Goal: Task Accomplishment & Management: Manage account settings

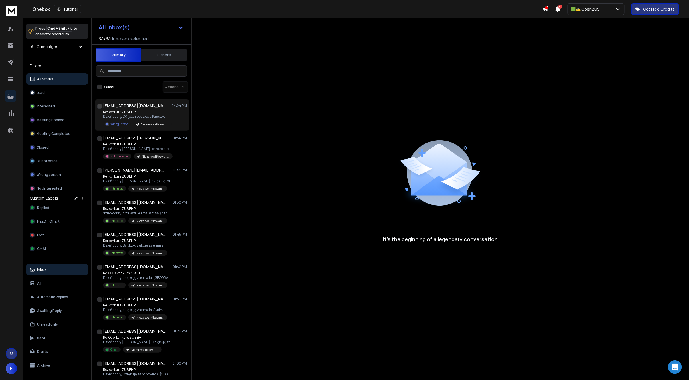
click at [153, 113] on p "Re: konkurs ZUS BHP" at bounding box center [137, 112] width 68 height 5
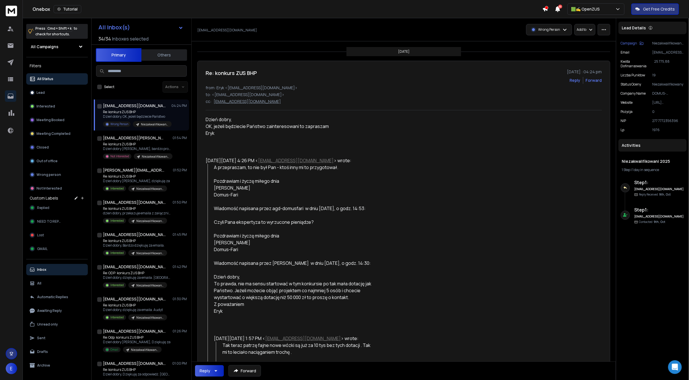
click at [540, 28] on p "Wrong Person" at bounding box center [549, 29] width 22 height 5
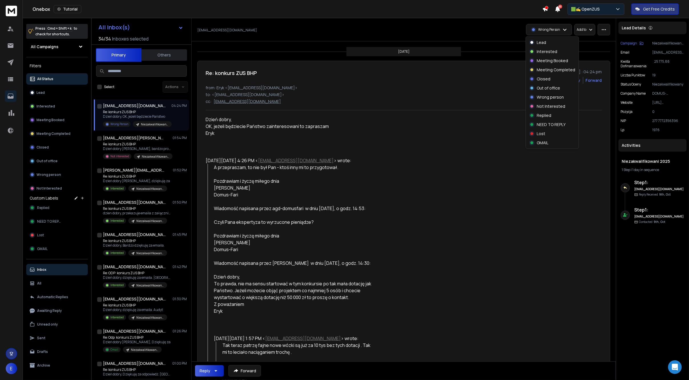
click at [608, 7] on div "🟩✍️ OpenZUS" at bounding box center [596, 9] width 50 height 6
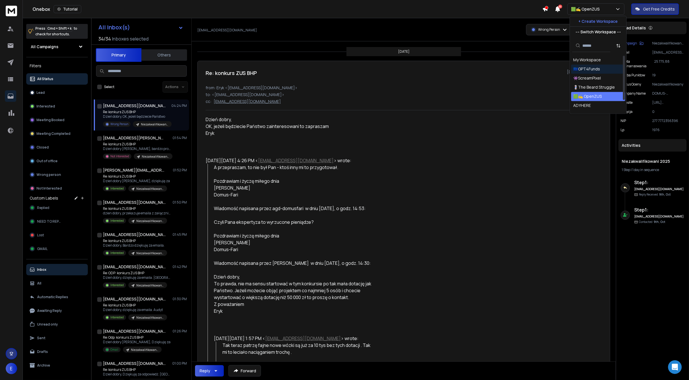
click at [591, 68] on div "🇪🇺GPT4Funds" at bounding box center [586, 69] width 27 height 6
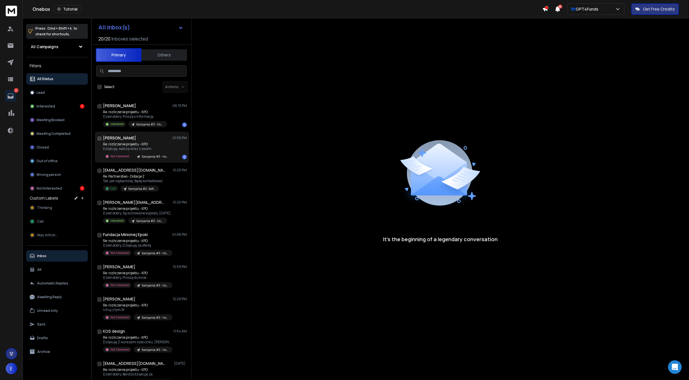
click at [125, 141] on div "[PERSON_NAME] 01:58 PM Re: rozliczenie projektu - KPO Dziękuję, [PERSON_NAME] w…" at bounding box center [145, 147] width 84 height 24
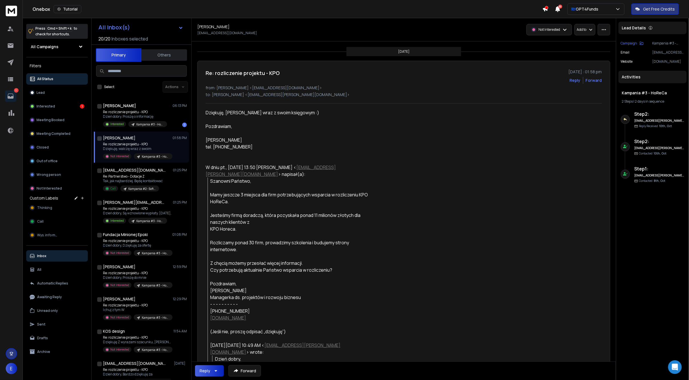
click at [99, 137] on button "button" at bounding box center [99, 138] width 5 height 5
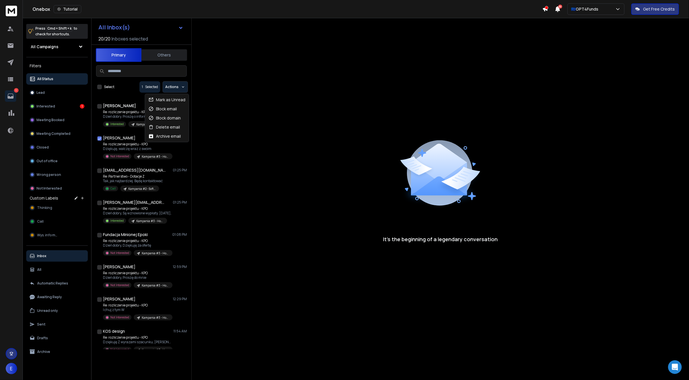
click at [171, 88] on p "Actions" at bounding box center [171, 87] width 13 height 5
click at [170, 99] on div "Mark as Unread" at bounding box center [167, 100] width 37 height 6
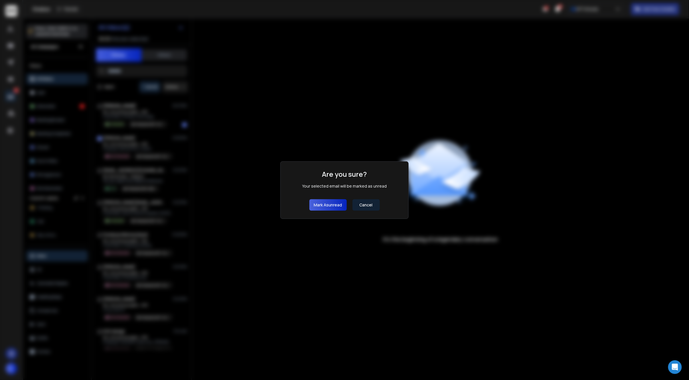
click at [333, 203] on p "Mark as unread" at bounding box center [328, 205] width 28 height 6
